Goal: Task Accomplishment & Management: Manage account settings

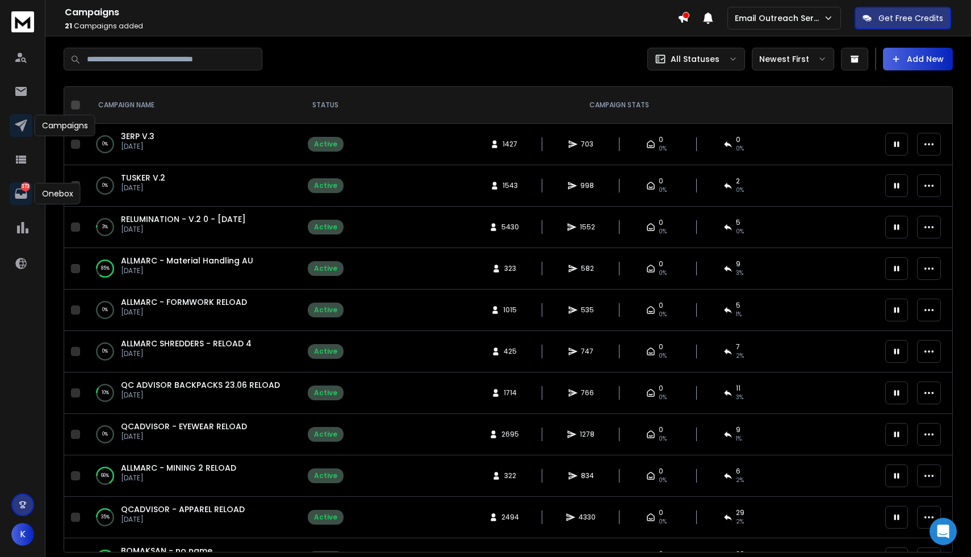
click at [20, 200] on link "373" at bounding box center [21, 193] width 23 height 23
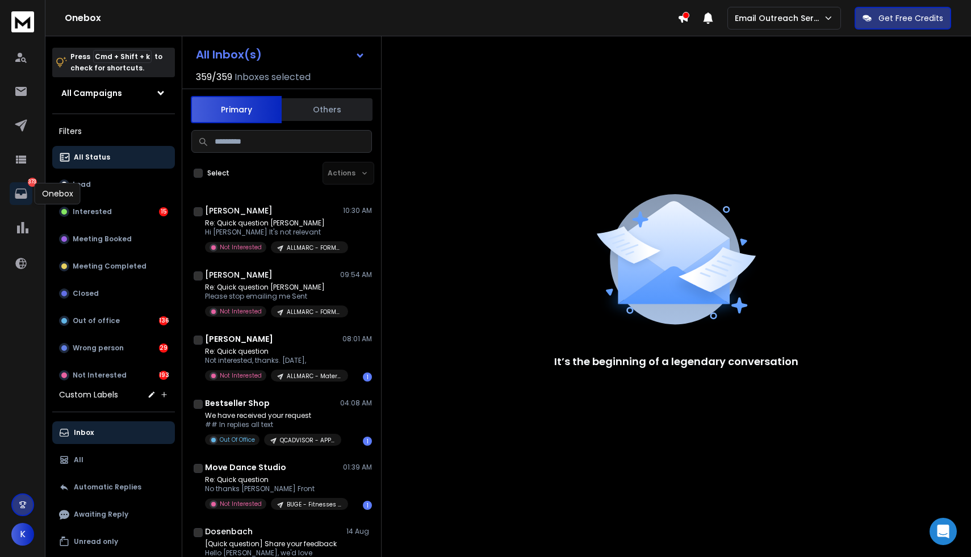
click at [331, 114] on button "Others" at bounding box center [327, 109] width 91 height 25
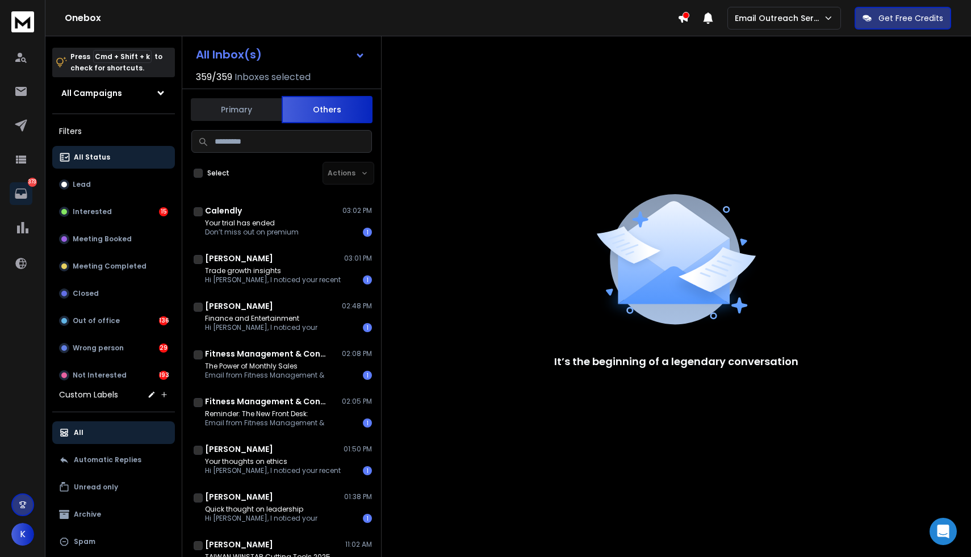
click at [254, 110] on button "Primary" at bounding box center [236, 109] width 91 height 25
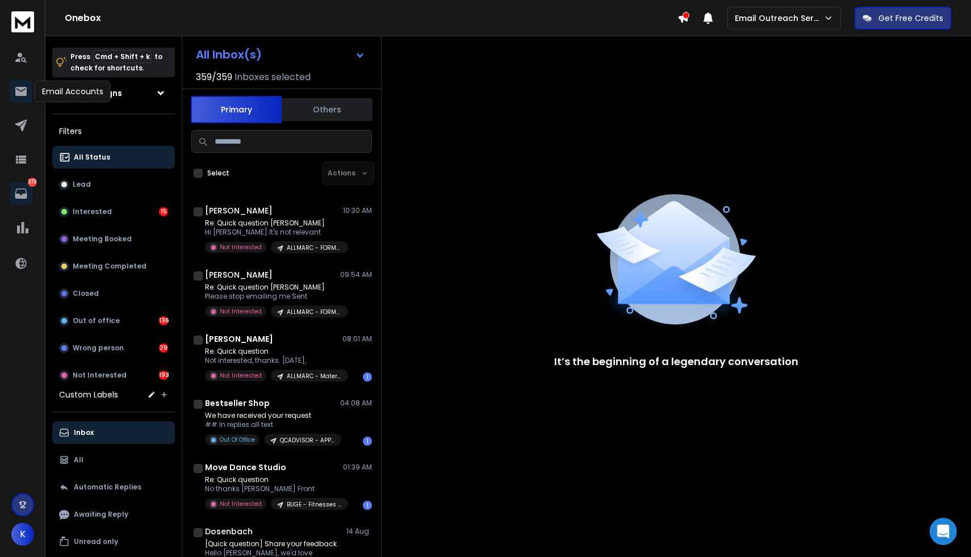
click at [21, 98] on link at bounding box center [21, 91] width 23 height 23
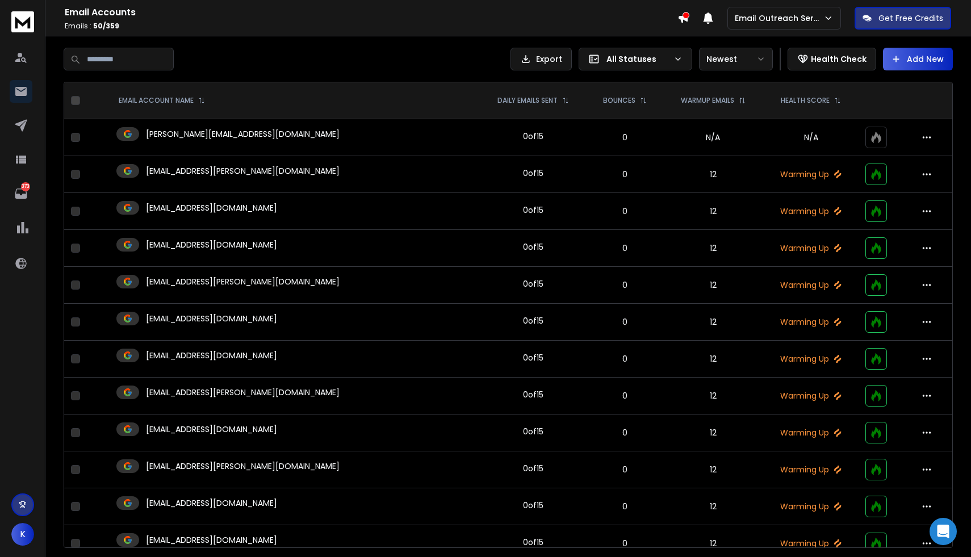
click at [210, 281] on p "[EMAIL_ADDRESS][PERSON_NAME][DOMAIN_NAME]" at bounding box center [243, 281] width 194 height 11
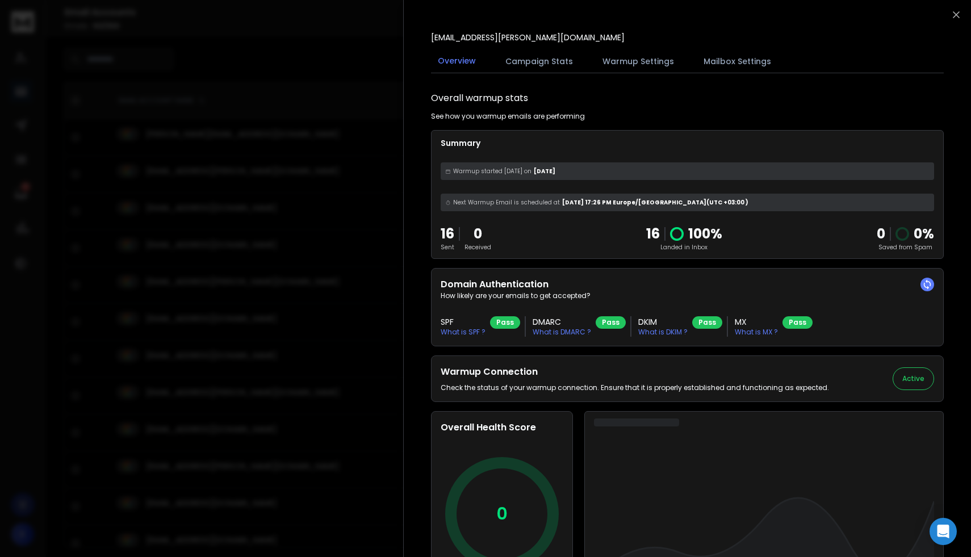
click at [210, 281] on div at bounding box center [485, 278] width 971 height 557
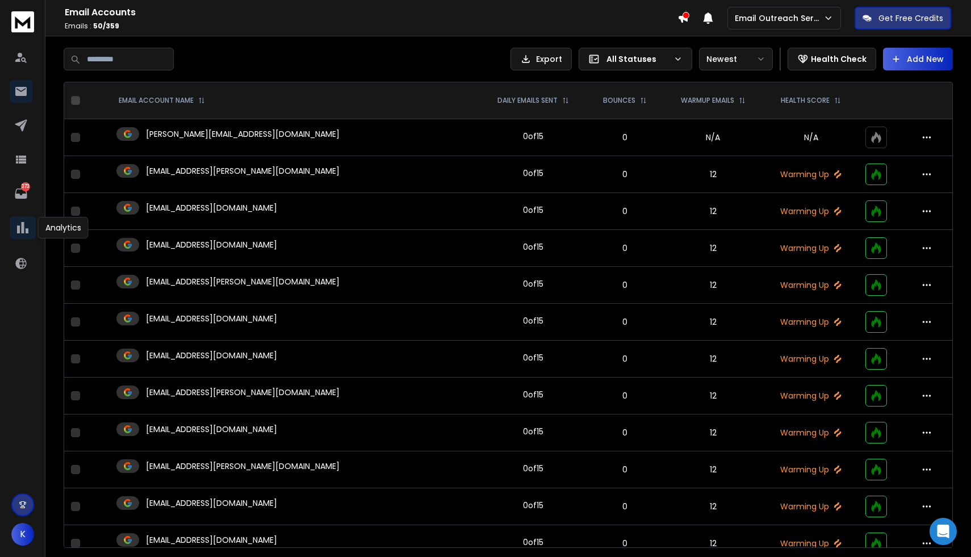
click at [23, 231] on icon at bounding box center [22, 227] width 11 height 11
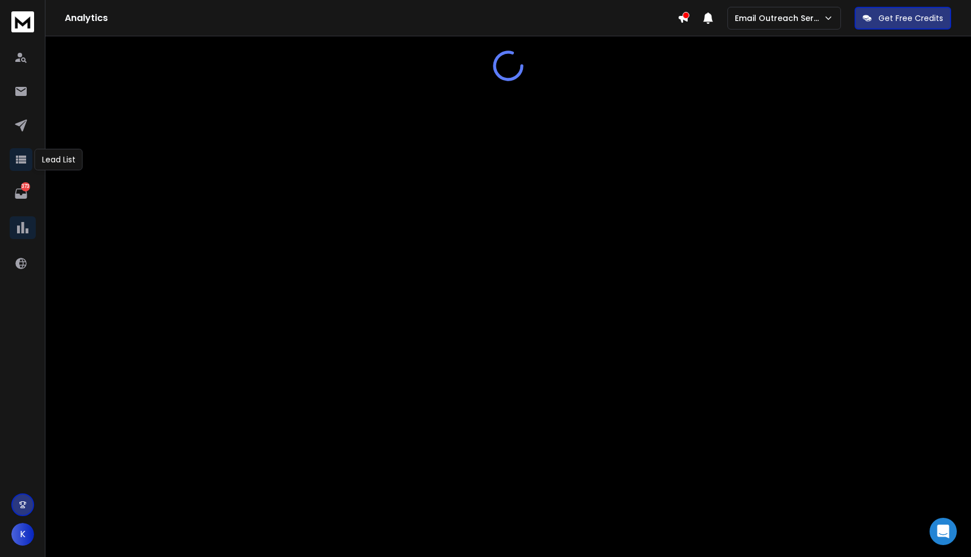
click at [23, 169] on link at bounding box center [21, 159] width 23 height 23
click at [23, 193] on icon at bounding box center [21, 194] width 14 height 14
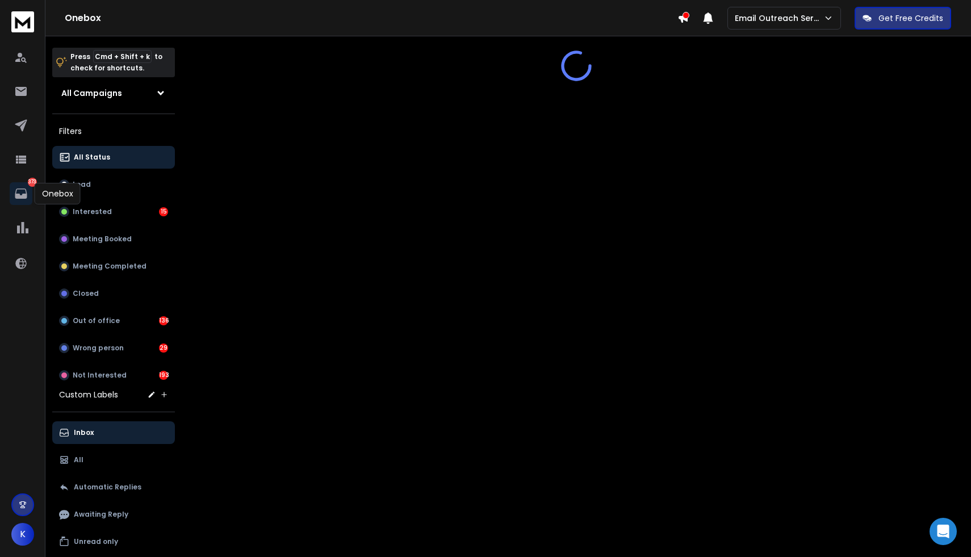
click at [23, 193] on icon at bounding box center [21, 194] width 14 height 14
